Goal: Task Accomplishment & Management: Use online tool/utility

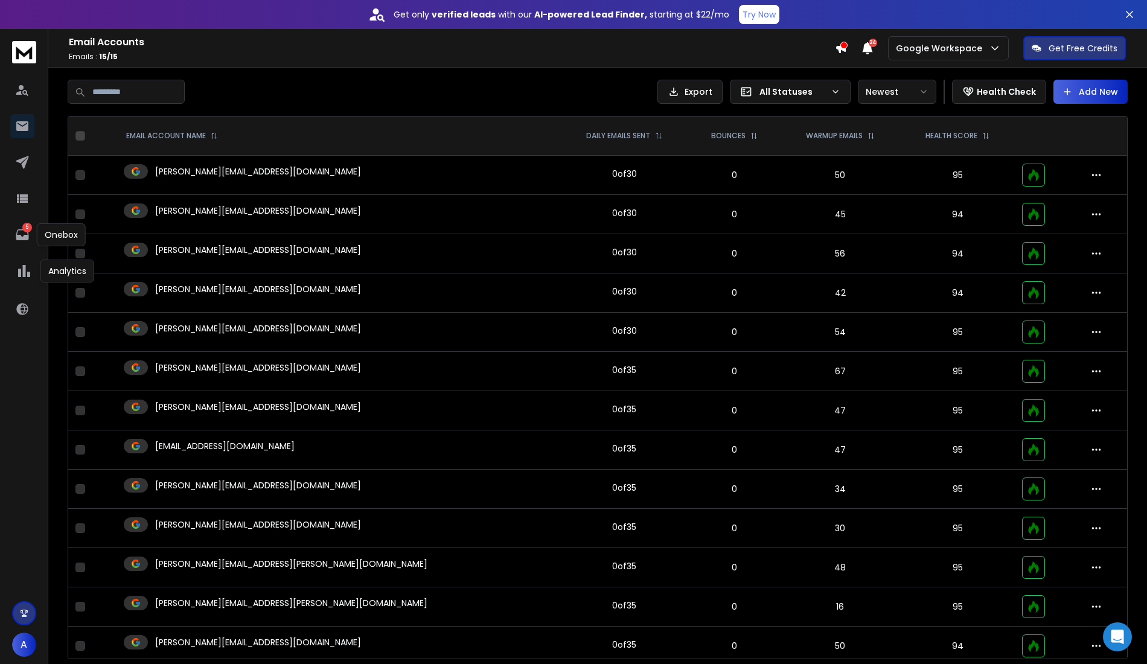
click at [26, 236] on icon at bounding box center [22, 234] width 13 height 11
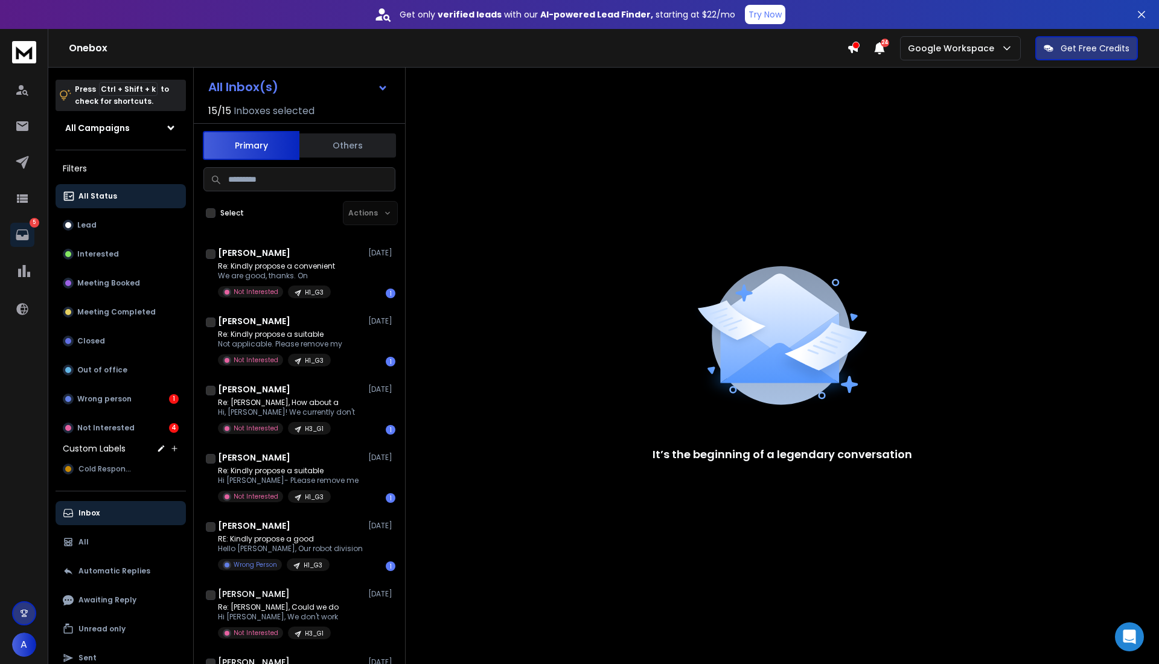
click at [236, 181] on input at bounding box center [300, 179] width 192 height 24
paste input "**********"
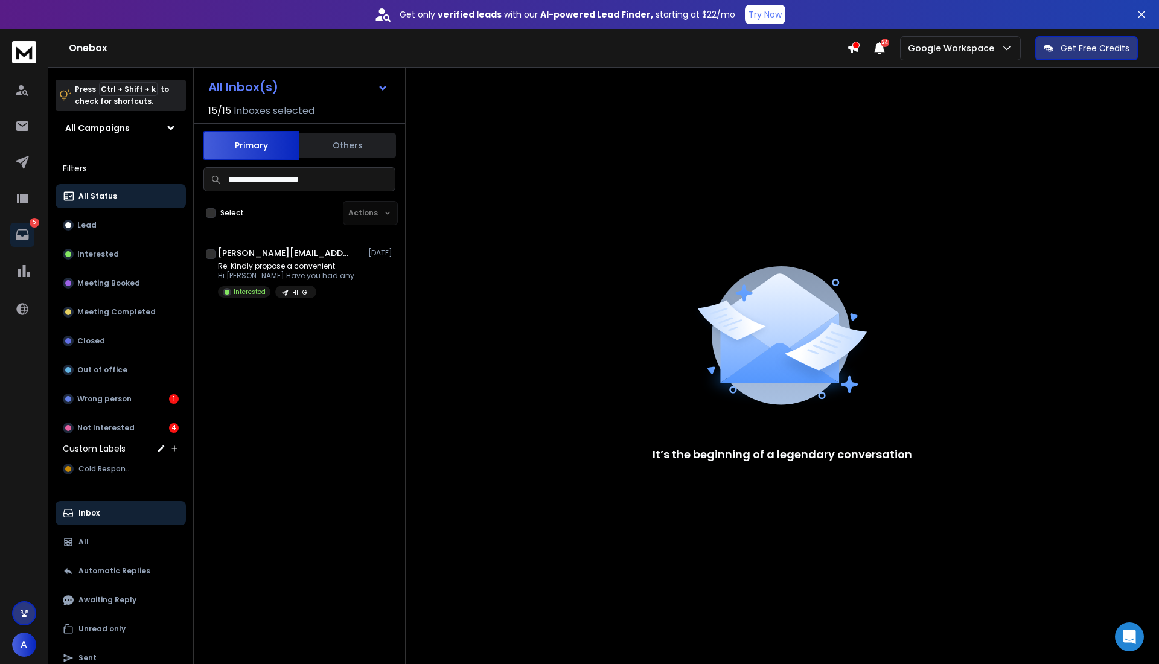
type input "**********"
click at [246, 272] on p "Hi [PERSON_NAME] Have you had any" at bounding box center [286, 276] width 136 height 10
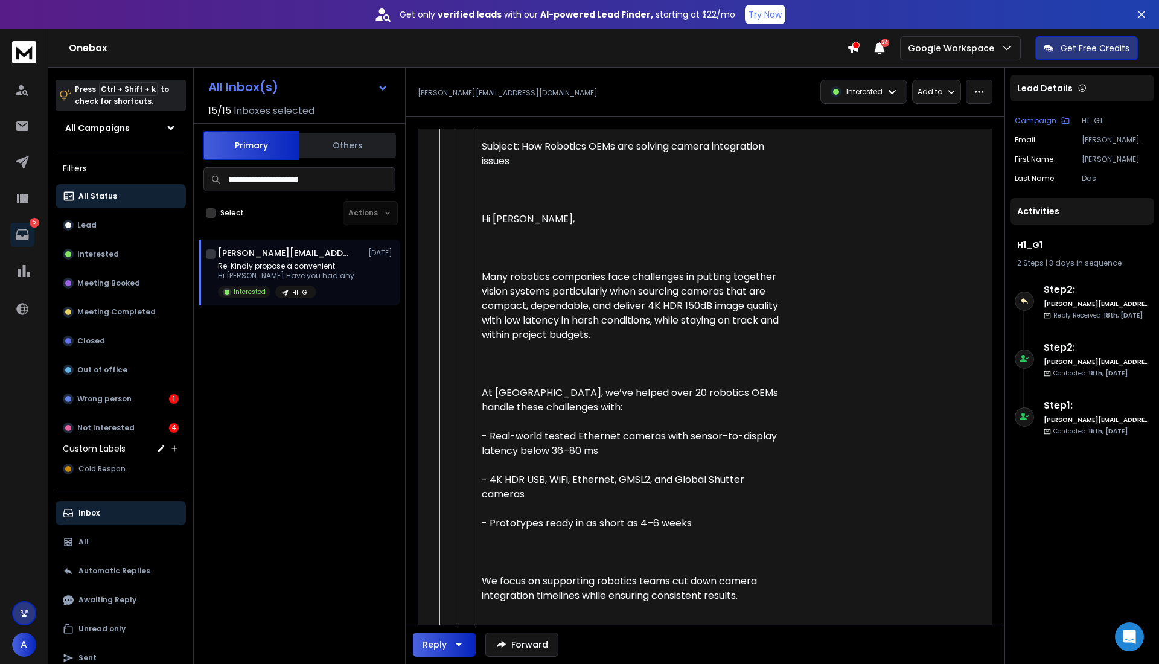
scroll to position [1288, 0]
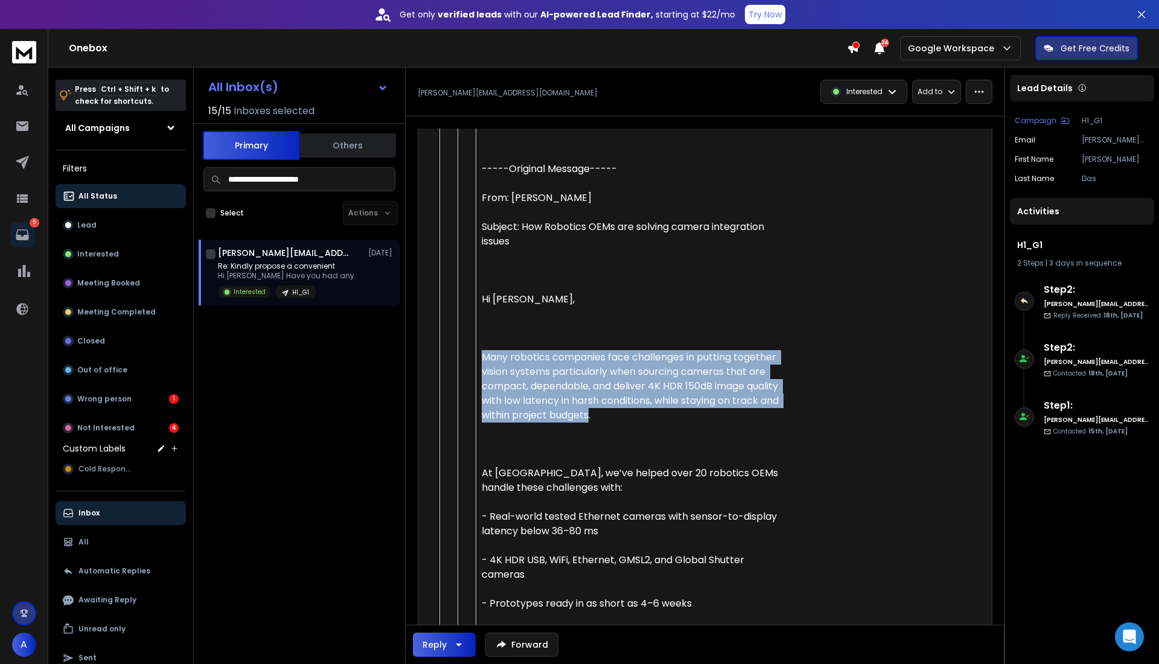
drag, startPoint x: 588, startPoint y: 405, endPoint x: 473, endPoint y: 347, distance: 128.3
click at [473, 347] on div "[DATE][DATE] 6:36 PM [PERSON_NAME] < [PERSON_NAME][EMAIL_ADDRESS][DOMAIN_NAME] …" at bounding box center [630, 335] width 316 height 1391
copy blockquote "Many robotics companies face challenges in putting together vision systems part…"
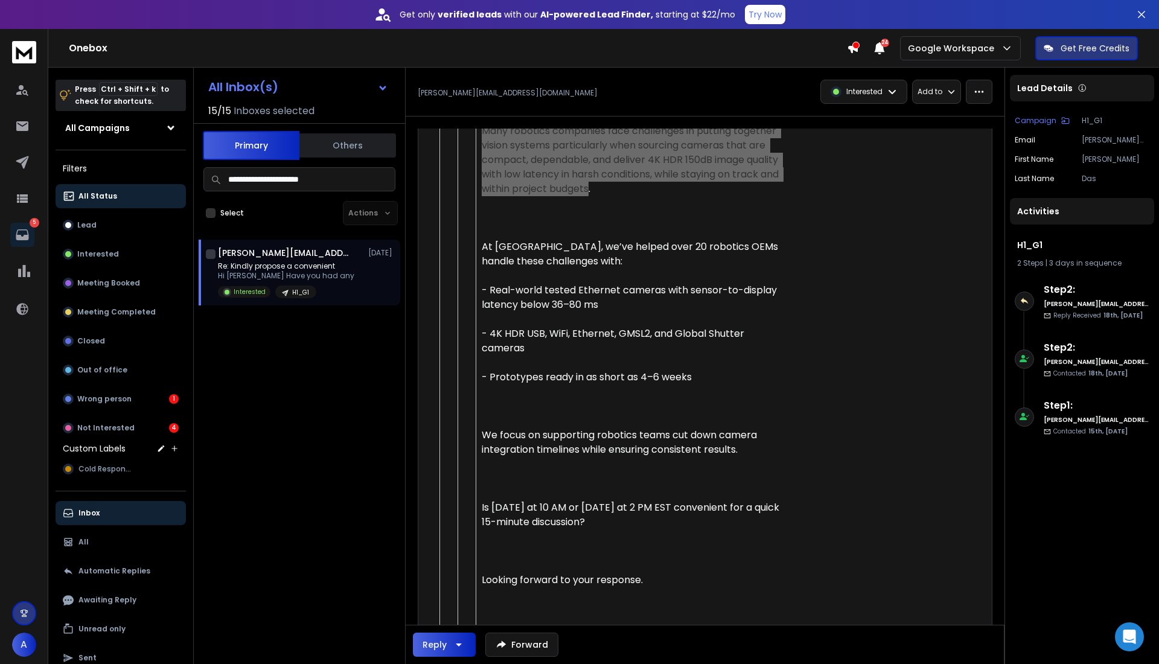
scroll to position [1530, 0]
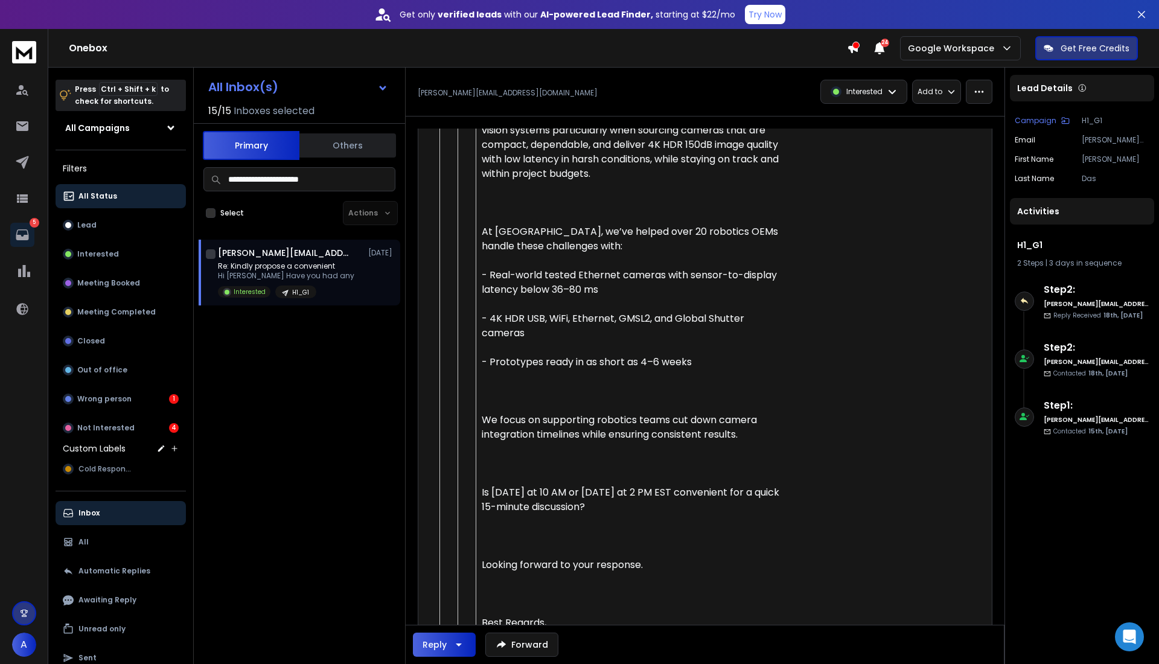
click at [480, 405] on blockquote "Hi [PERSON_NAME], I understand your busy schedule and understand you might be s…" at bounding box center [632, 109] width 312 height 1362
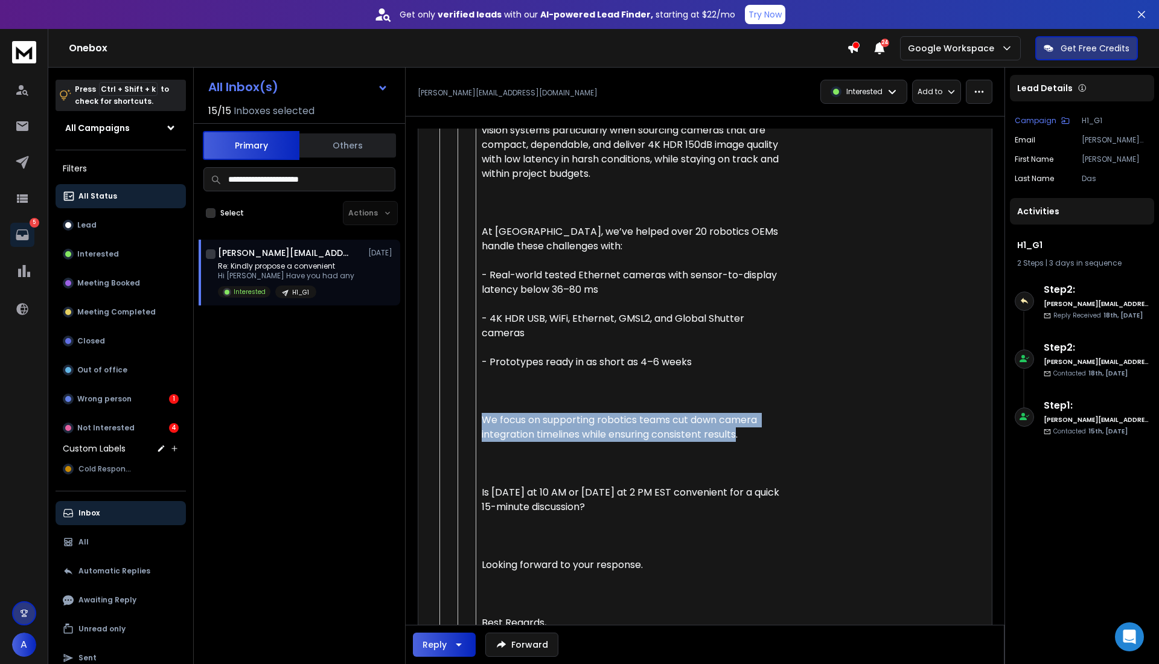
drag, startPoint x: 486, startPoint y: 409, endPoint x: 739, endPoint y: 425, distance: 254.2
click at [739, 425] on blockquote "Hi [PERSON_NAME], I understand your busy schedule and understand you might be s…" at bounding box center [632, 109] width 312 height 1362
copy blockquote "We focus on supporting robotics teams cut down camera integration timelines whi…"
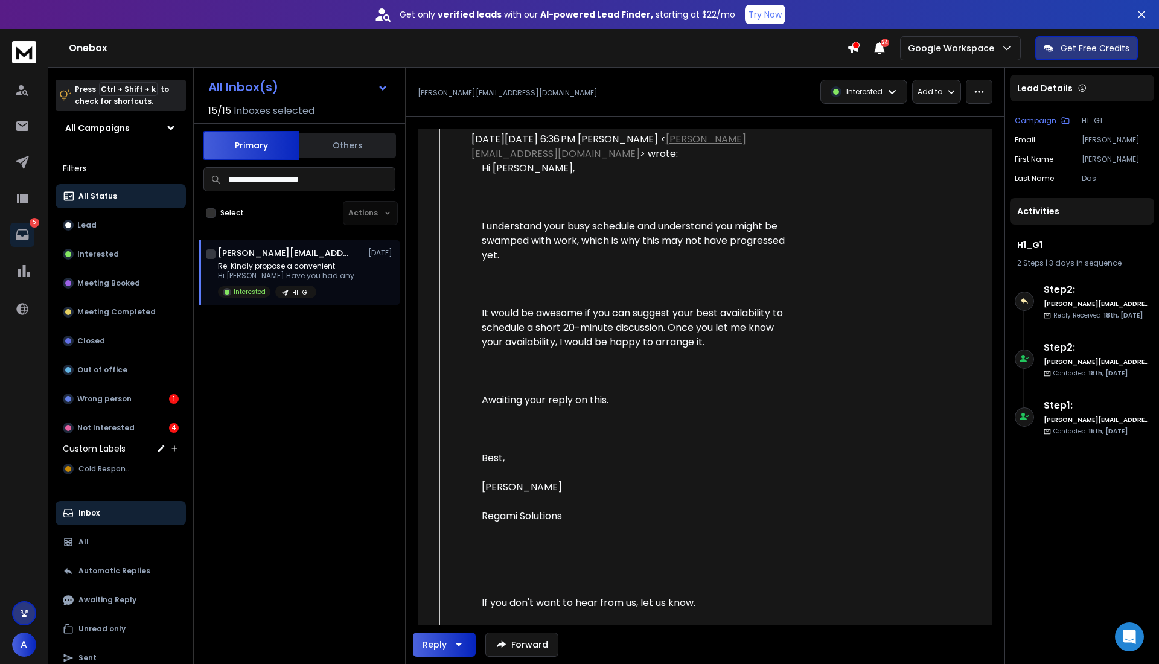
scroll to position [725, 0]
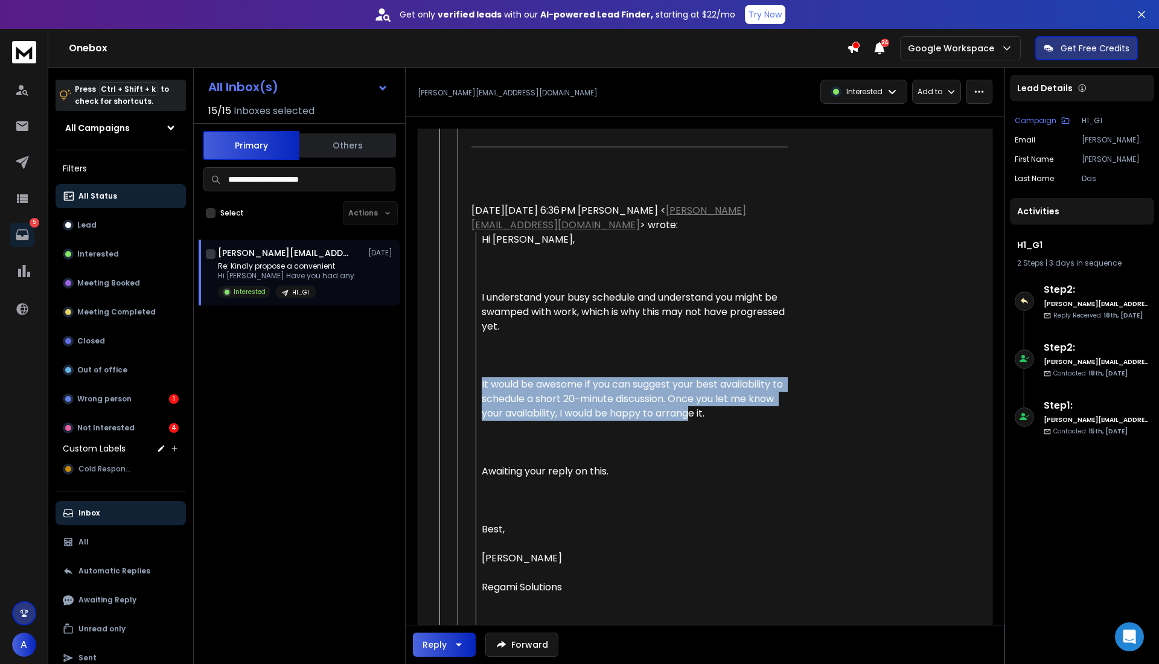
drag, startPoint x: 480, startPoint y: 374, endPoint x: 720, endPoint y: 398, distance: 241.0
